Goal: Task Accomplishment & Management: Manage account settings

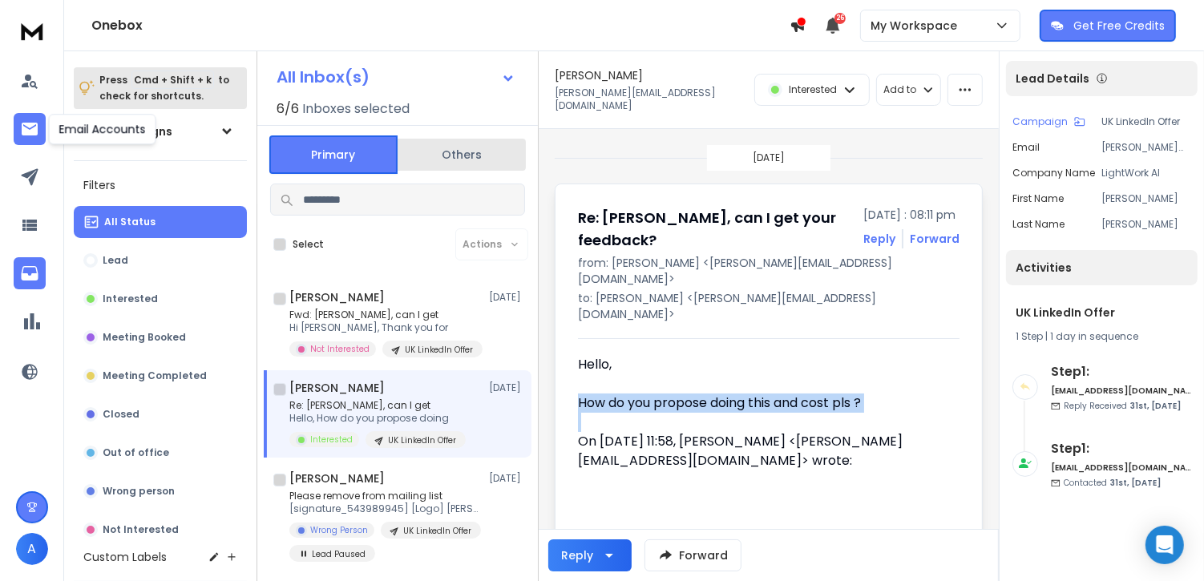
click at [17, 123] on link at bounding box center [30, 129] width 32 height 32
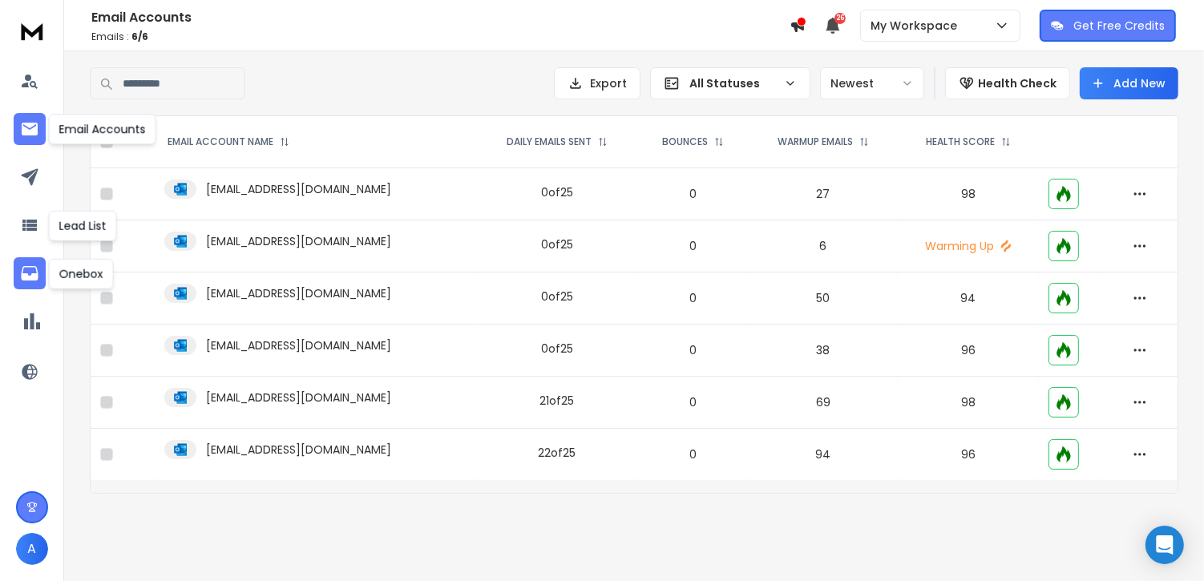
click at [29, 265] on icon at bounding box center [29, 273] width 19 height 19
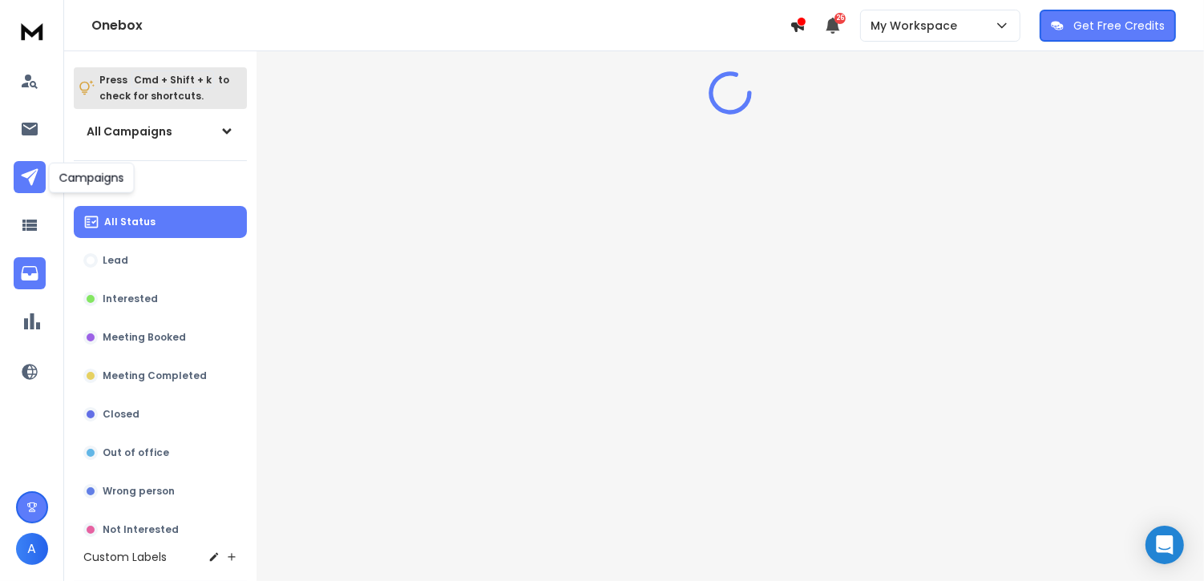
click at [38, 176] on icon at bounding box center [29, 176] width 19 height 19
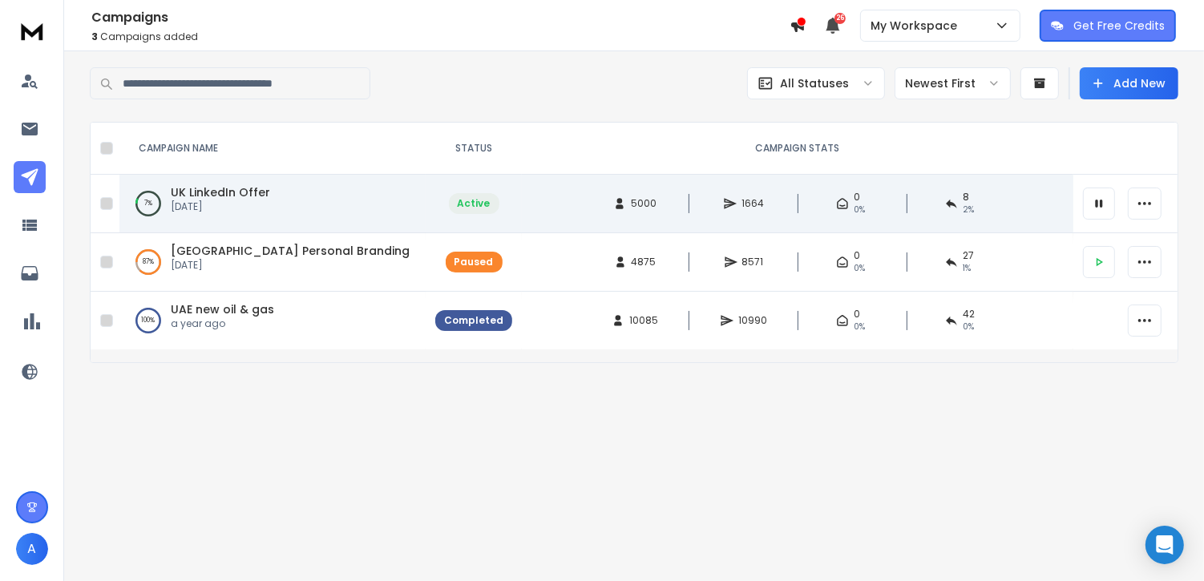
click at [478, 209] on td "Active" at bounding box center [474, 204] width 96 height 58
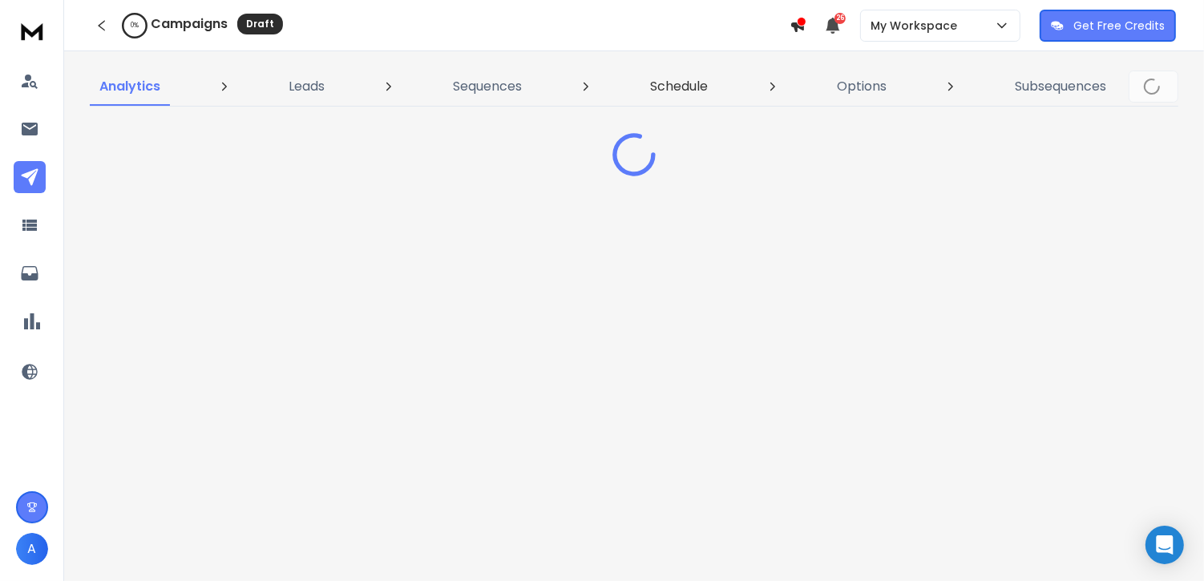
click at [687, 82] on p "Schedule" at bounding box center [680, 86] width 58 height 19
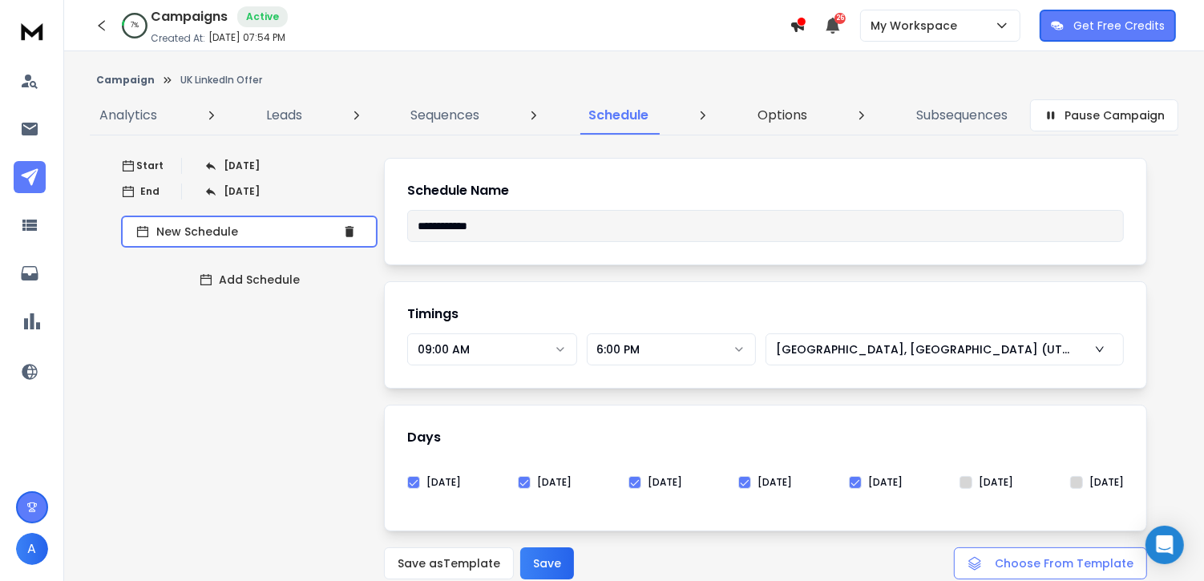
click at [795, 127] on link "Options" at bounding box center [782, 115] width 69 height 38
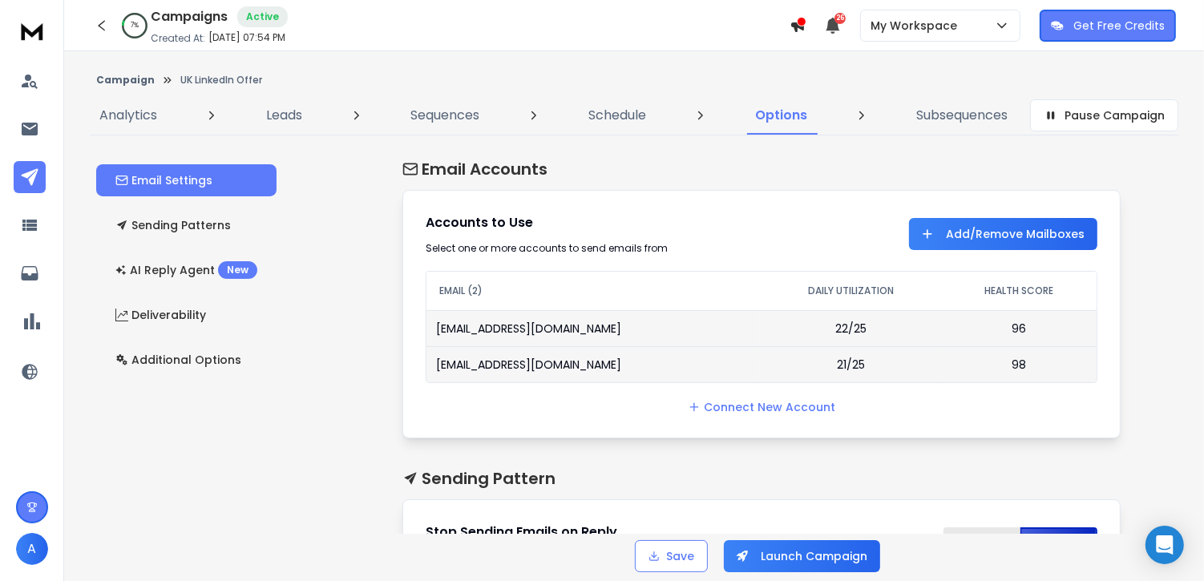
click at [998, 241] on button "Add/Remove Mailboxes" at bounding box center [1003, 234] width 188 height 32
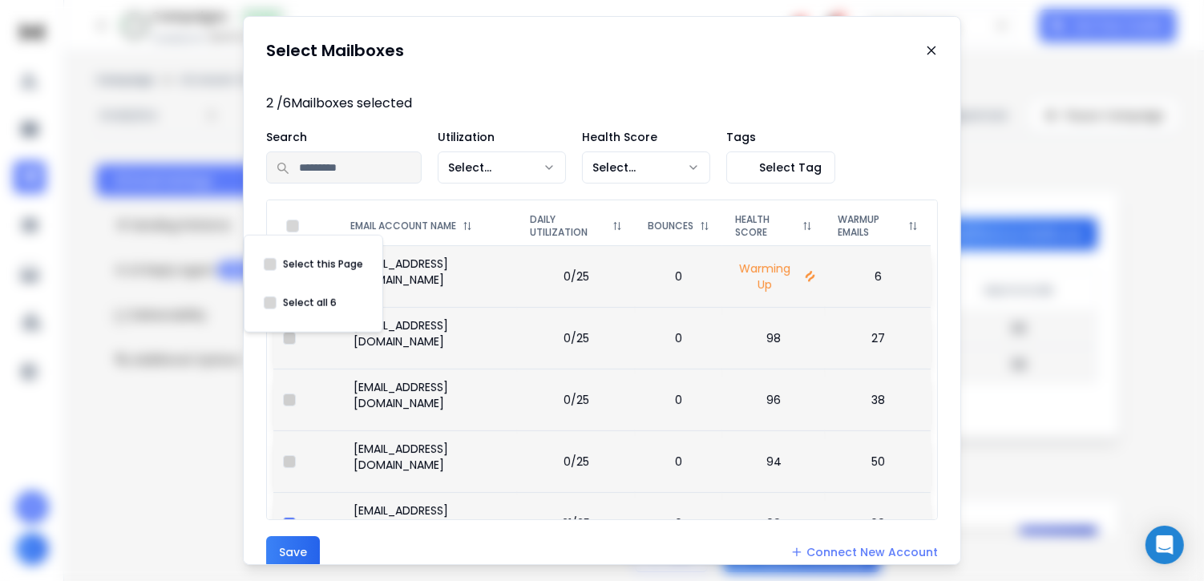
click at [291, 224] on button "Select this Page" at bounding box center [292, 226] width 13 height 13
click at [310, 298] on label "Select all 6" at bounding box center [310, 303] width 54 height 13
click at [347, 212] on th "EMAIL ACCOUNT NAME" at bounding box center [427, 226] width 180 height 38
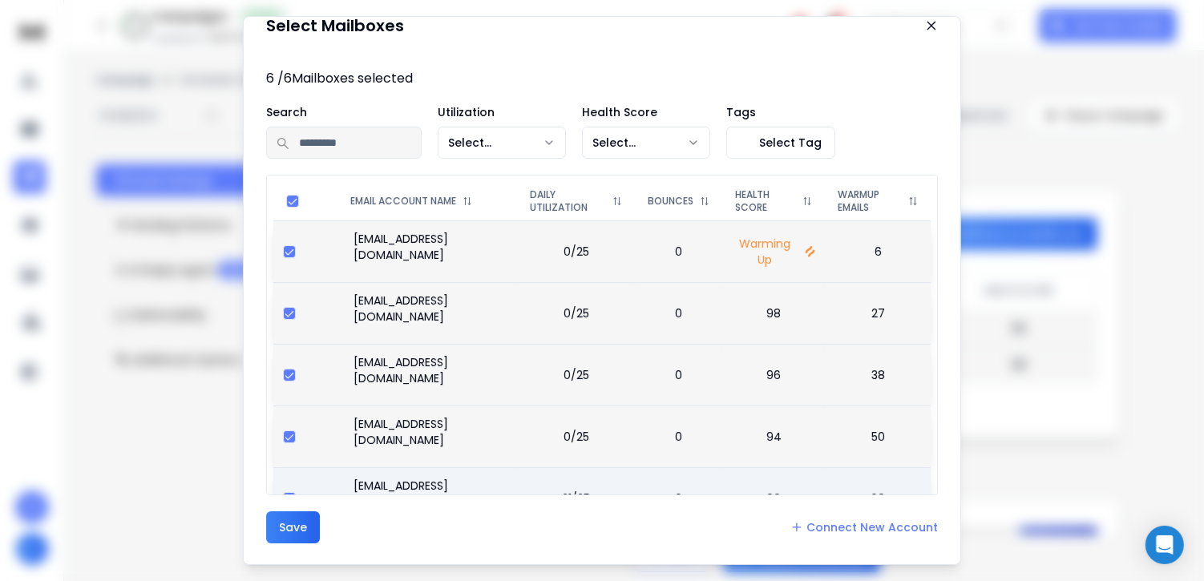
scroll to position [42, 0]
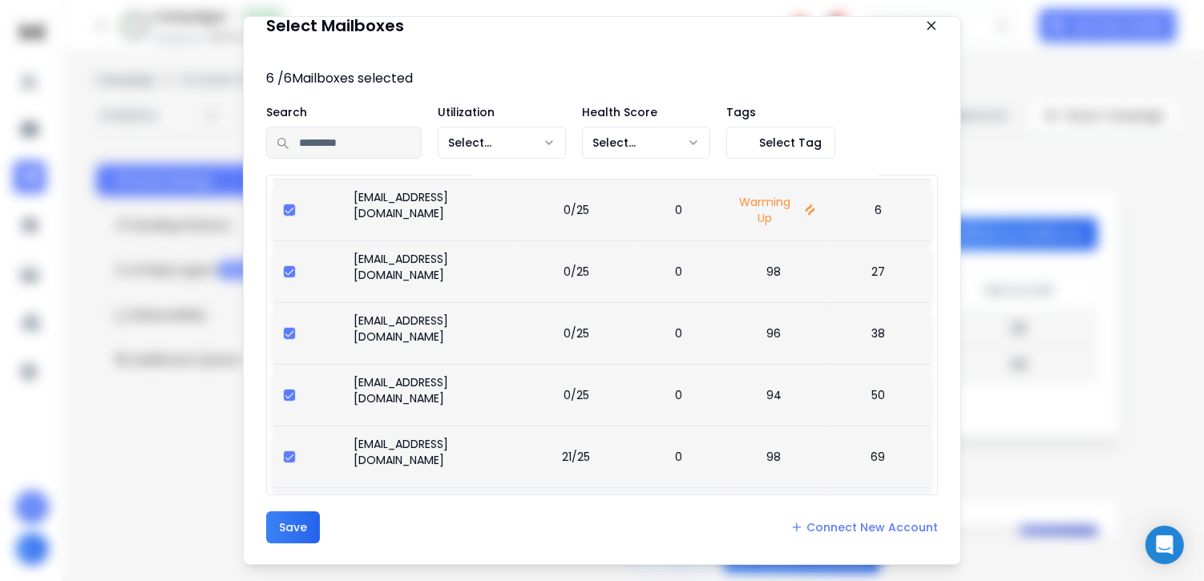
click at [298, 527] on button "Save" at bounding box center [293, 527] width 54 height 32
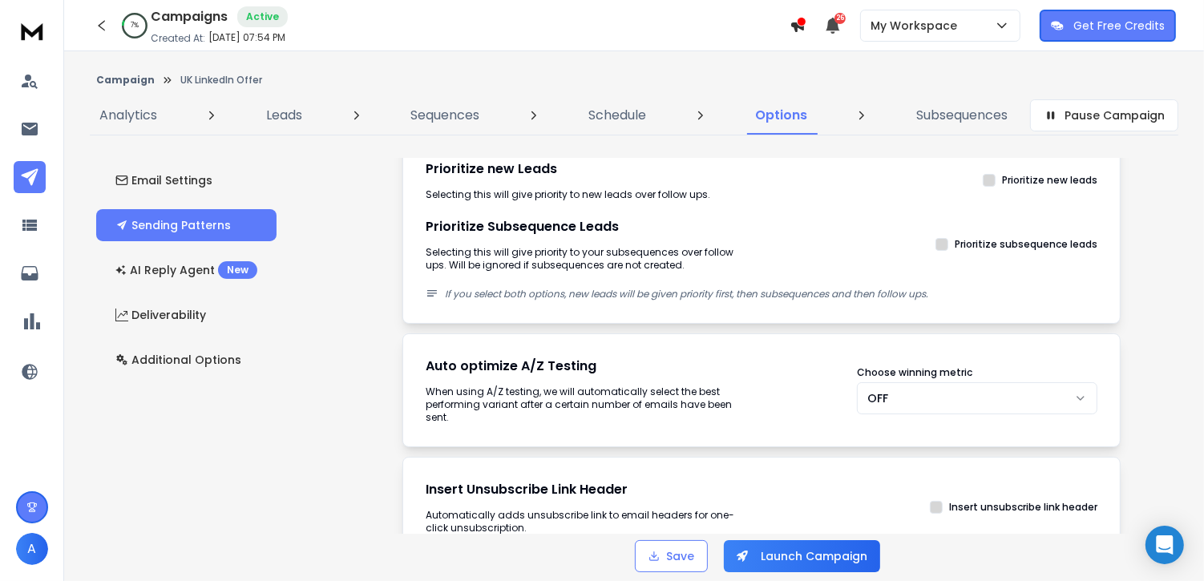
scroll to position [1240, 0]
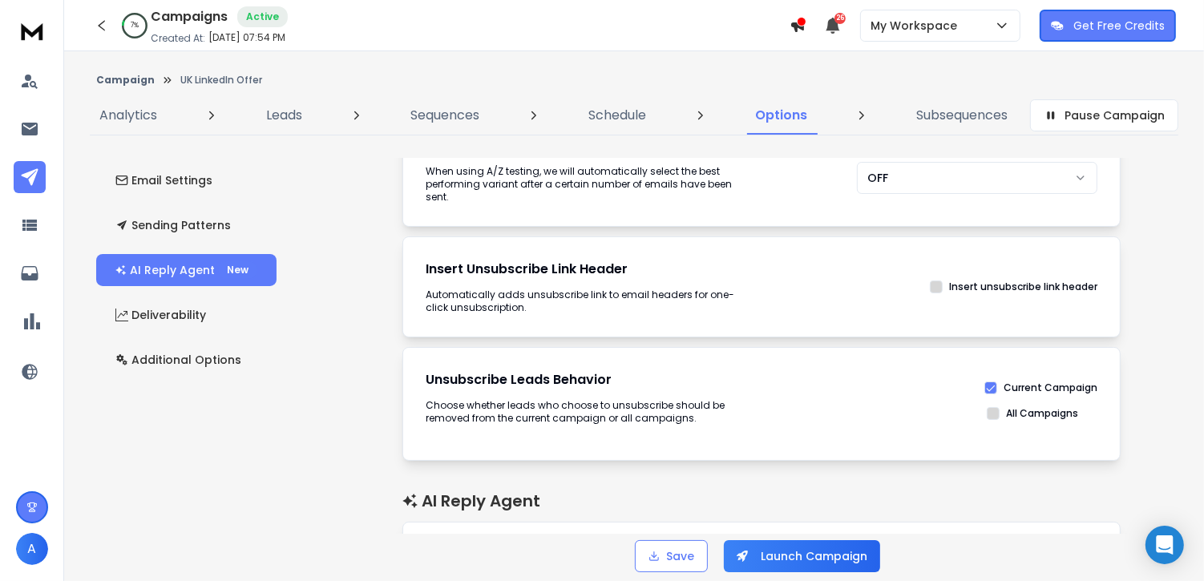
click at [788, 559] on button "Launch Campaign" at bounding box center [802, 556] width 156 height 32
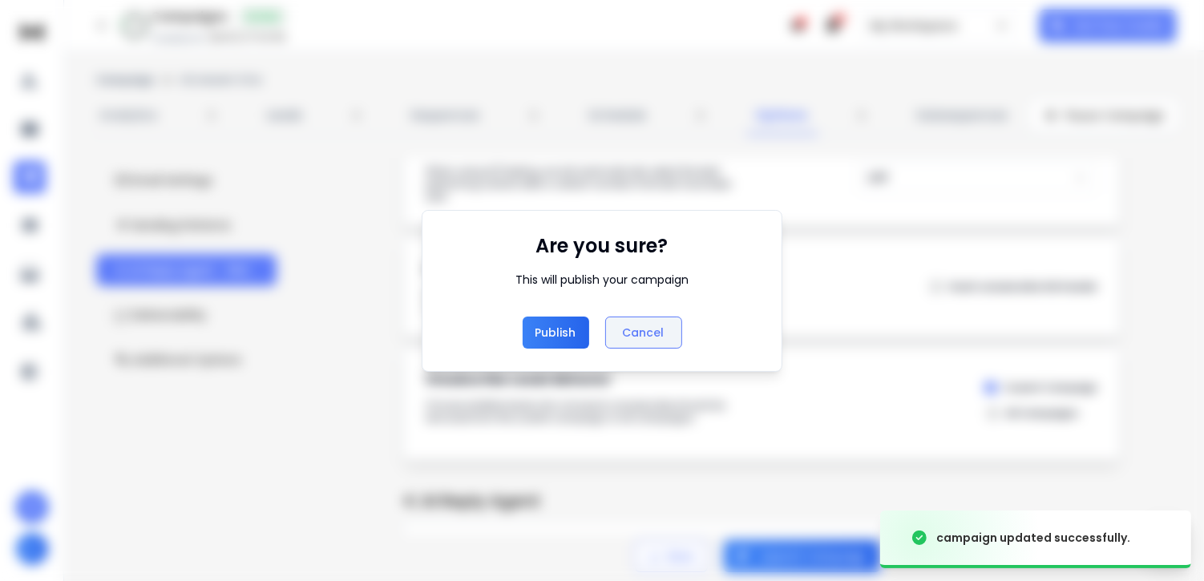
click at [563, 325] on button "Publish" at bounding box center [555, 333] width 67 height 32
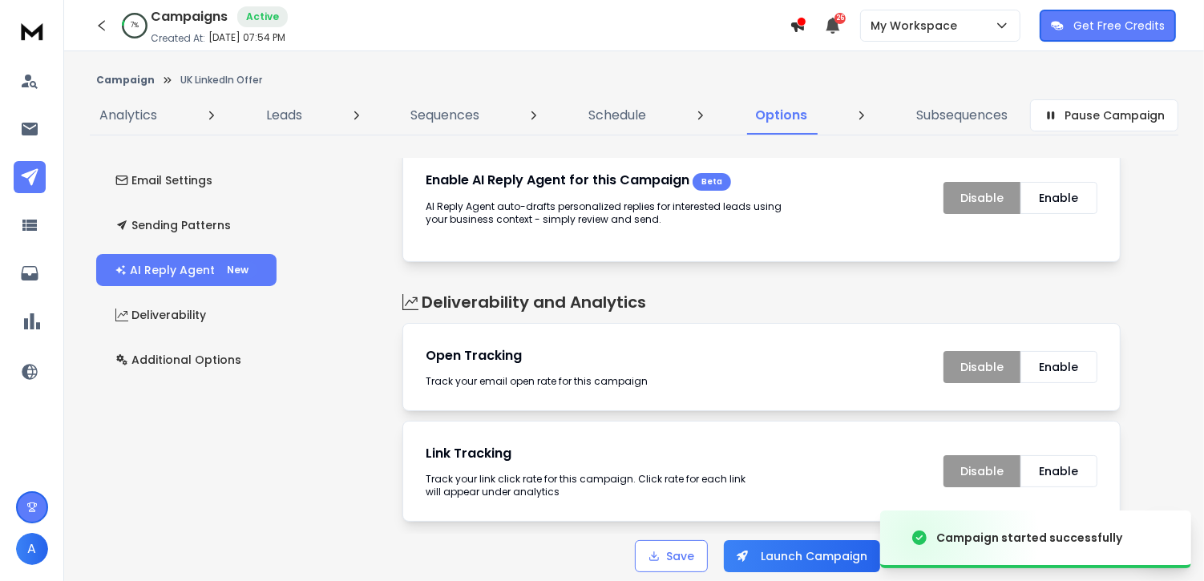
scroll to position [1669, 0]
